Goal: Communication & Community: Answer question/provide support

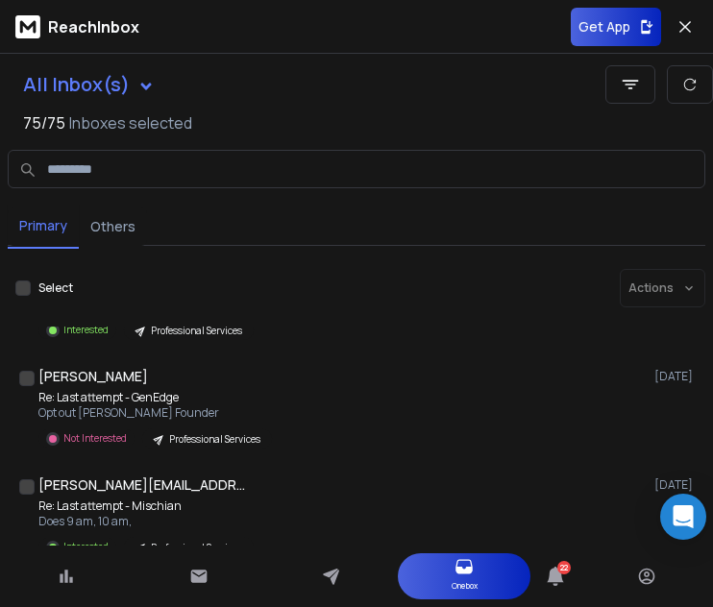
scroll to position [288, 0]
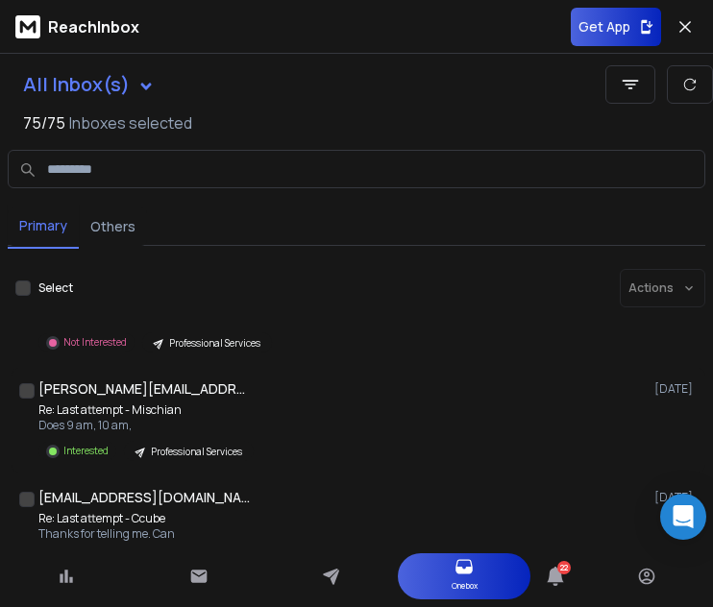
click at [179, 408] on p "Re: Last attempt - Mischian" at bounding box center [145, 410] width 215 height 15
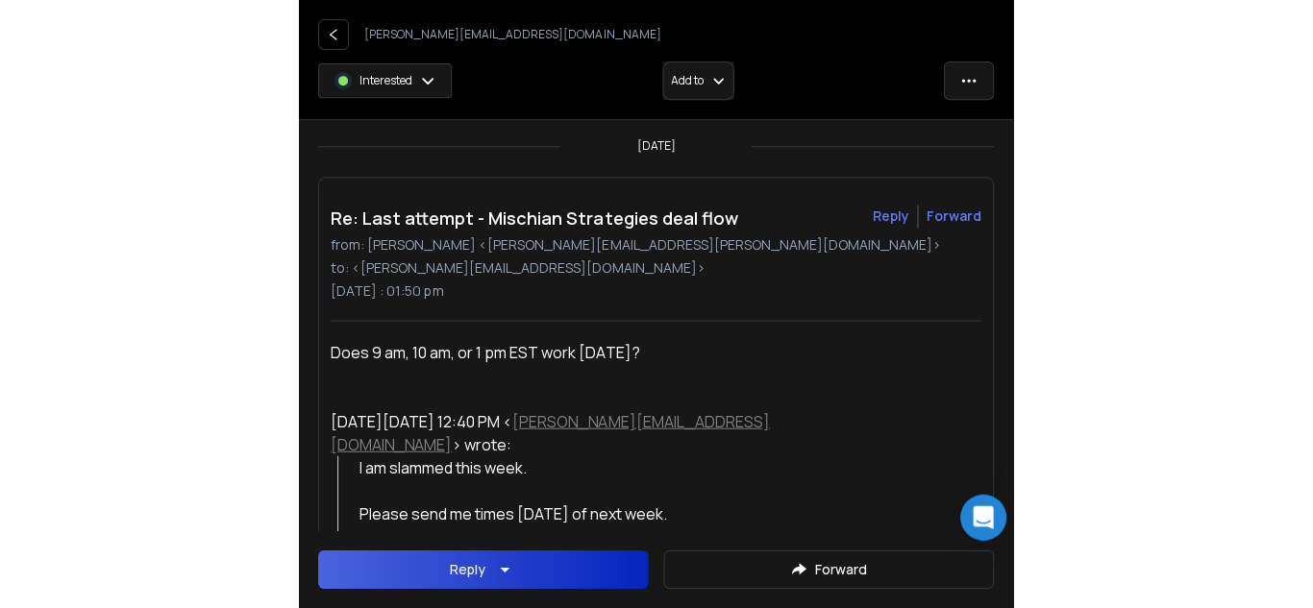
scroll to position [0, 0]
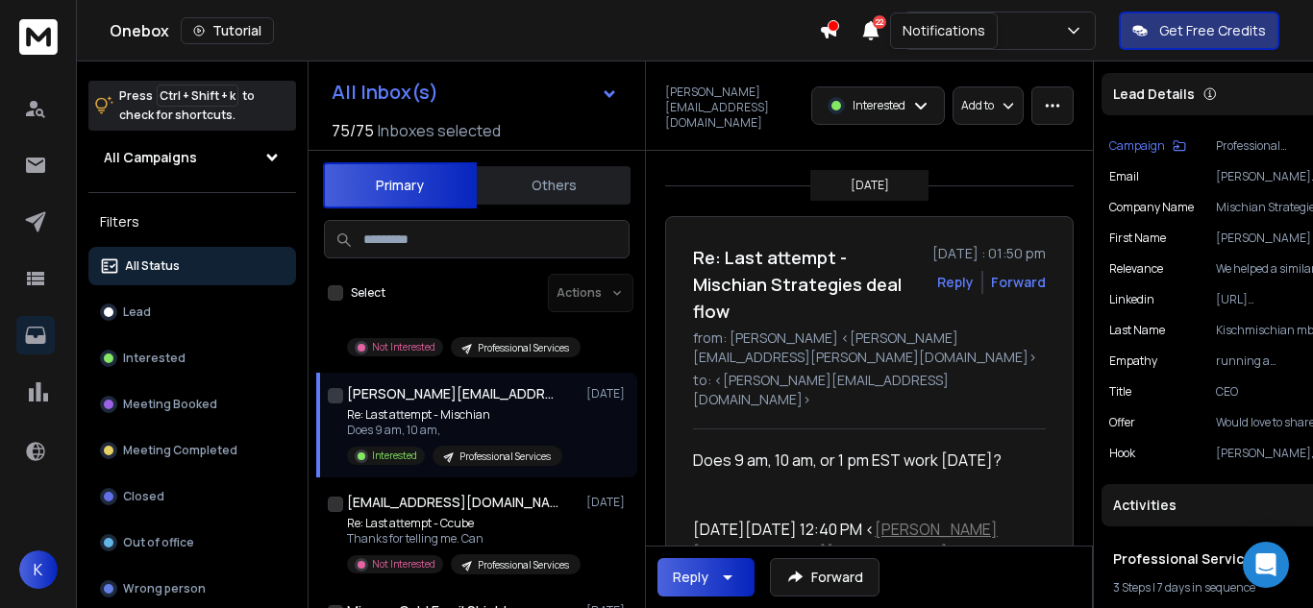
click at [712, 28] on icon at bounding box center [870, 29] width 17 height 19
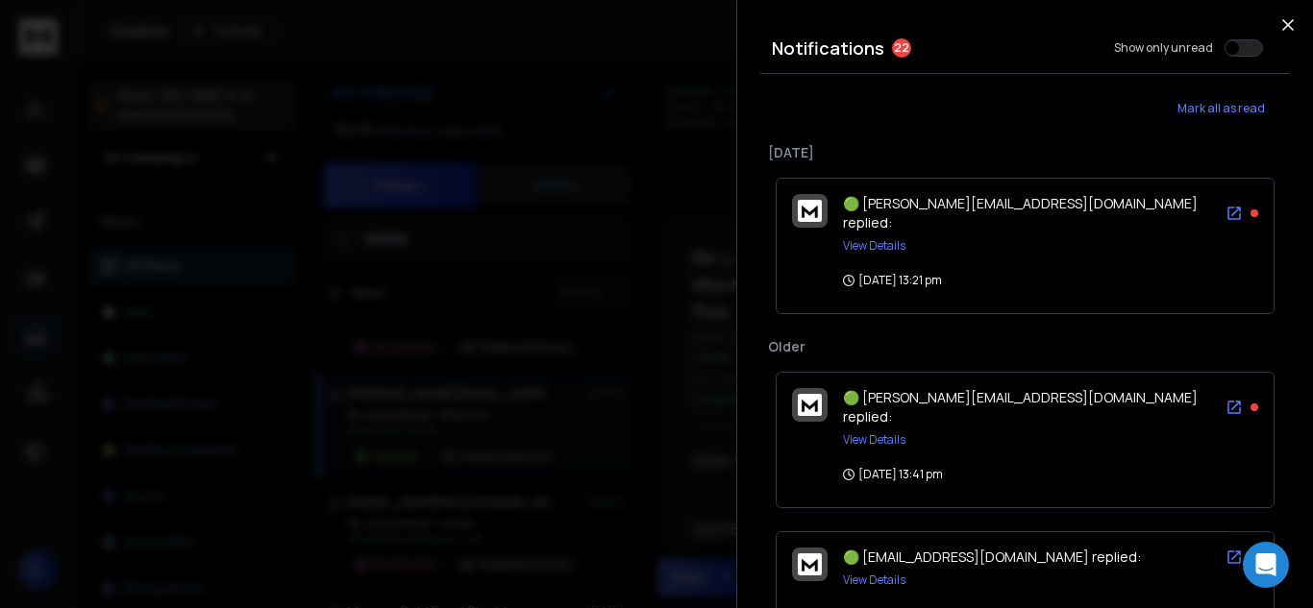
click at [712, 30] on icon "button" at bounding box center [1287, 24] width 19 height 19
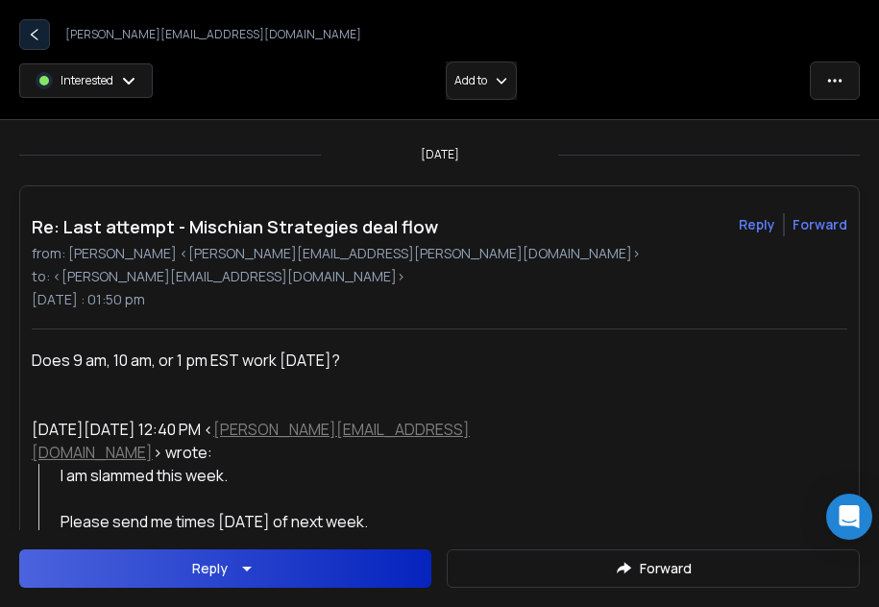
click at [41, 36] on icon at bounding box center [34, 34] width 15 height 15
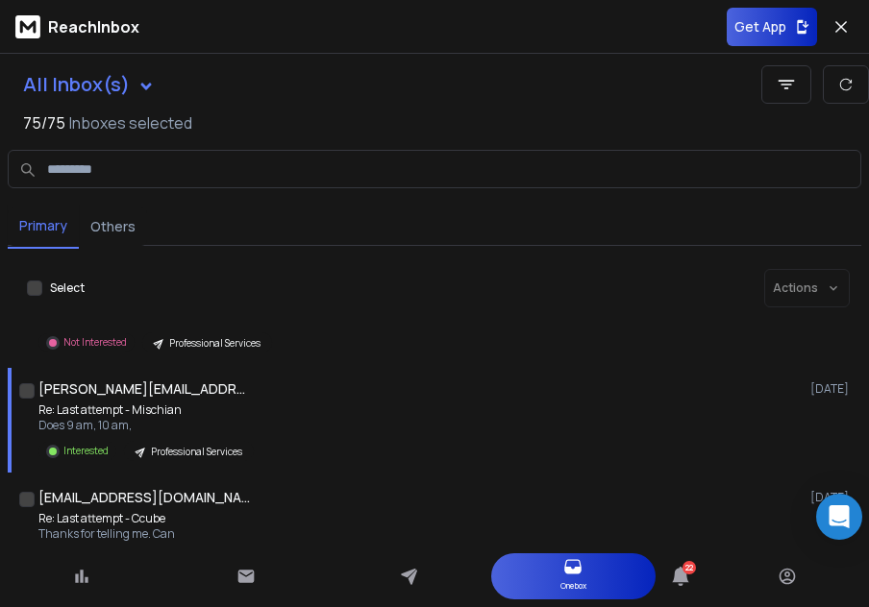
click at [255, 99] on div "All Inbox(s)" at bounding box center [434, 84] width 869 height 38
